Goal: Task Accomplishment & Management: Manage account settings

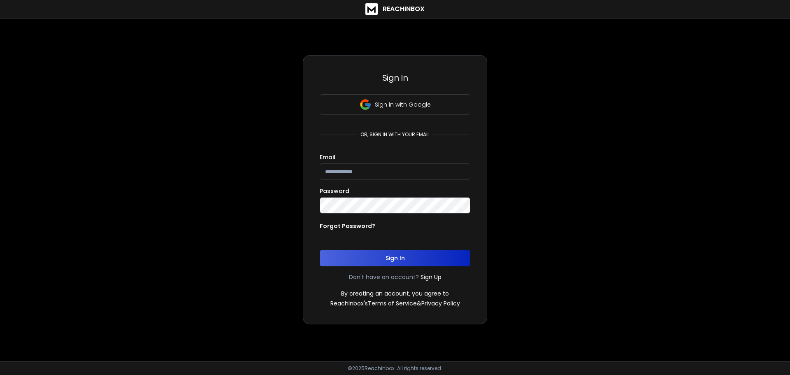
type input "**********"
click at [381, 103] on p "Sign in with Google" at bounding box center [403, 104] width 56 height 8
click at [363, 260] on button "Sign In" at bounding box center [395, 258] width 151 height 16
